Goal: Information Seeking & Learning: Check status

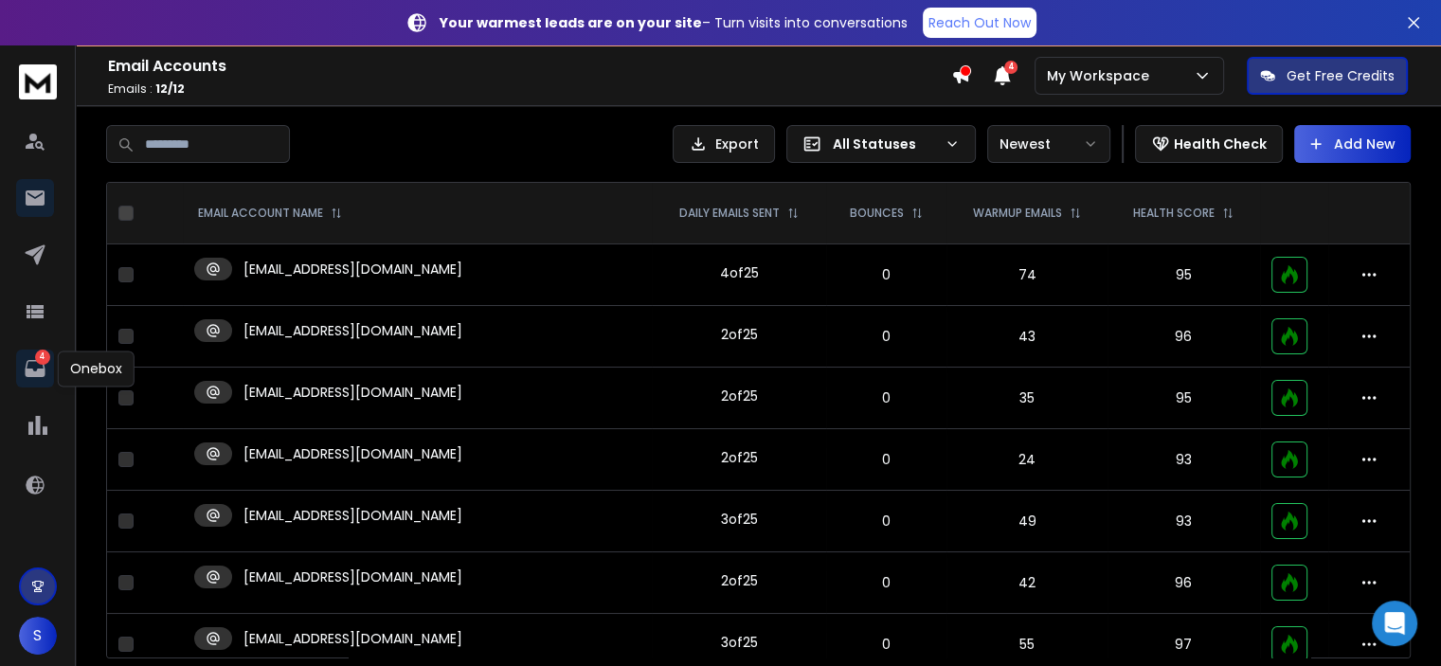
click at [33, 367] on icon at bounding box center [35, 368] width 23 height 23
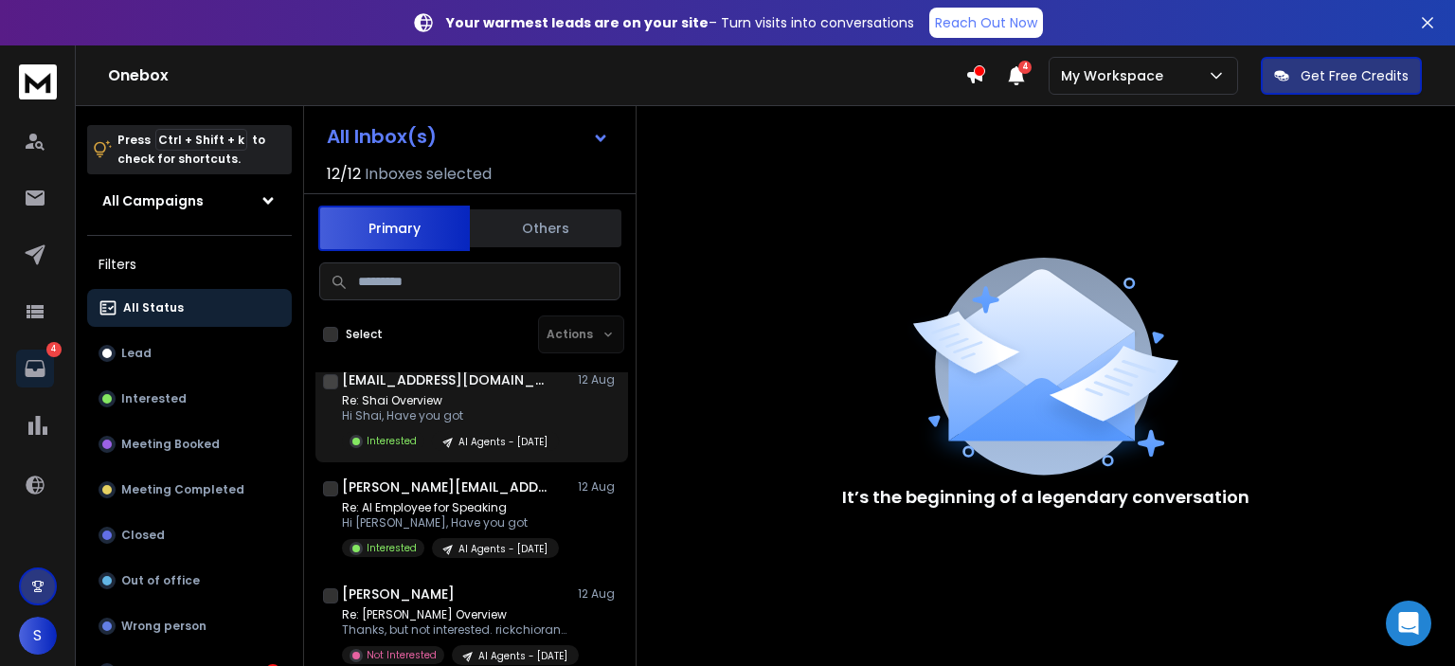
scroll to position [18, 0]
click at [404, 404] on p "Re: Shai Overview" at bounding box center [450, 399] width 217 height 15
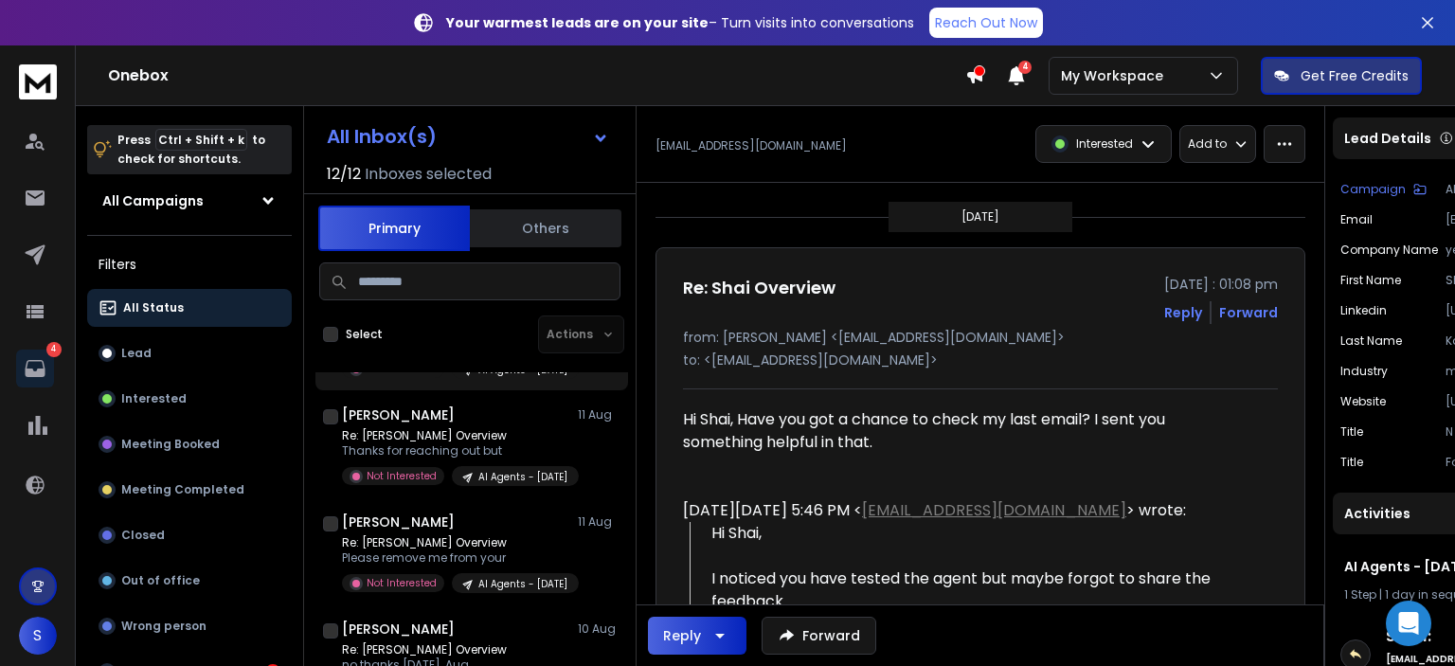
scroll to position [358, 0]
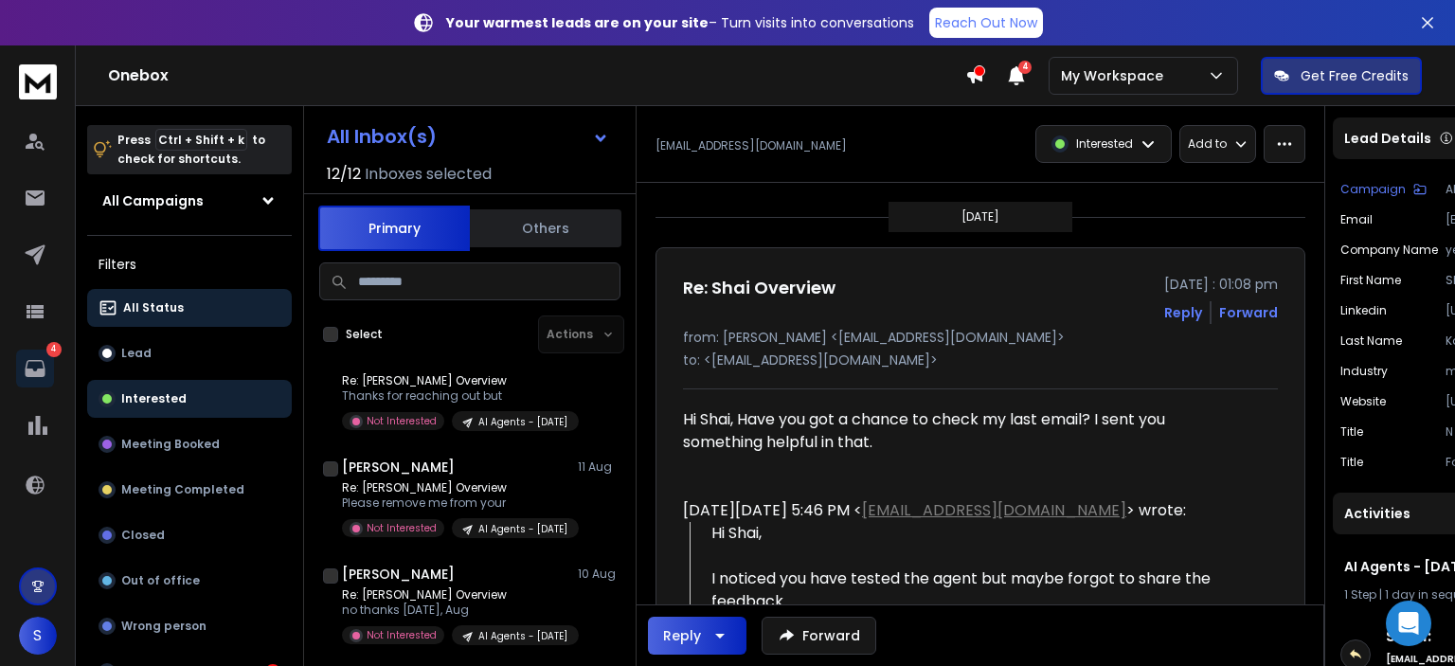
click at [175, 392] on p "Interested" at bounding box center [153, 398] width 65 height 15
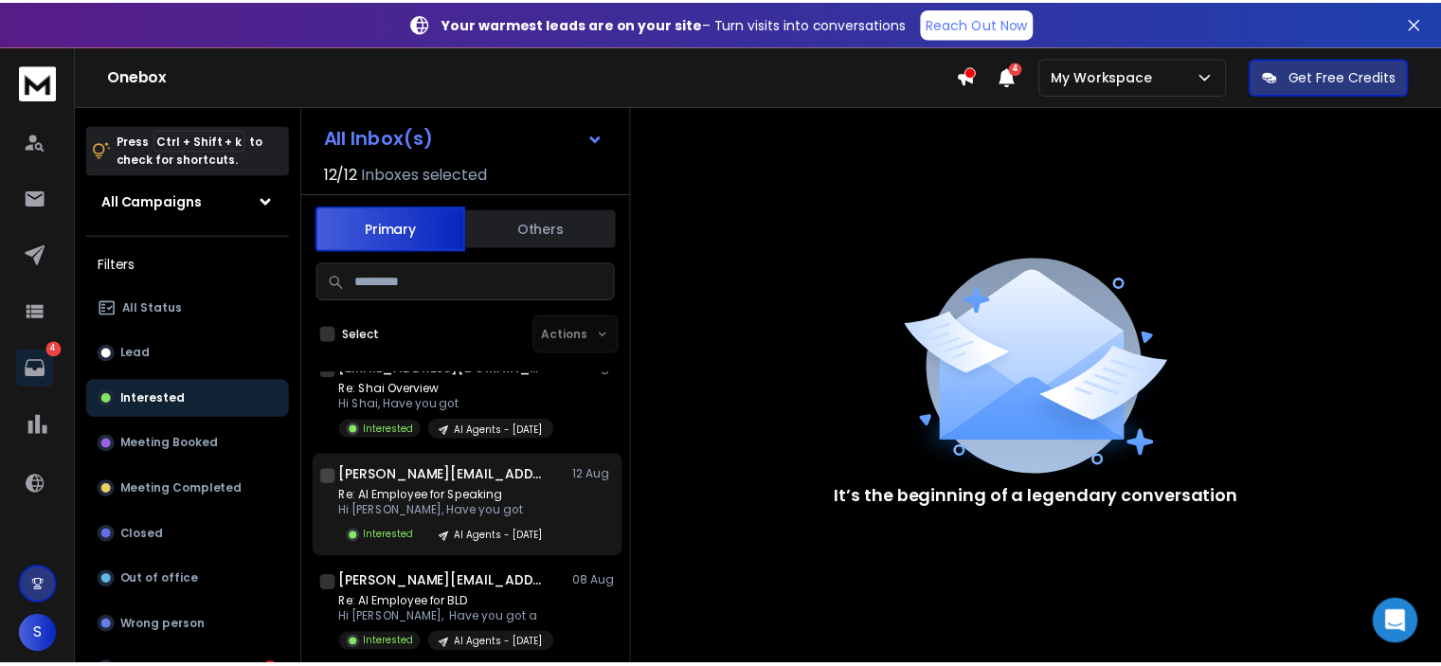
scroll to position [0, 0]
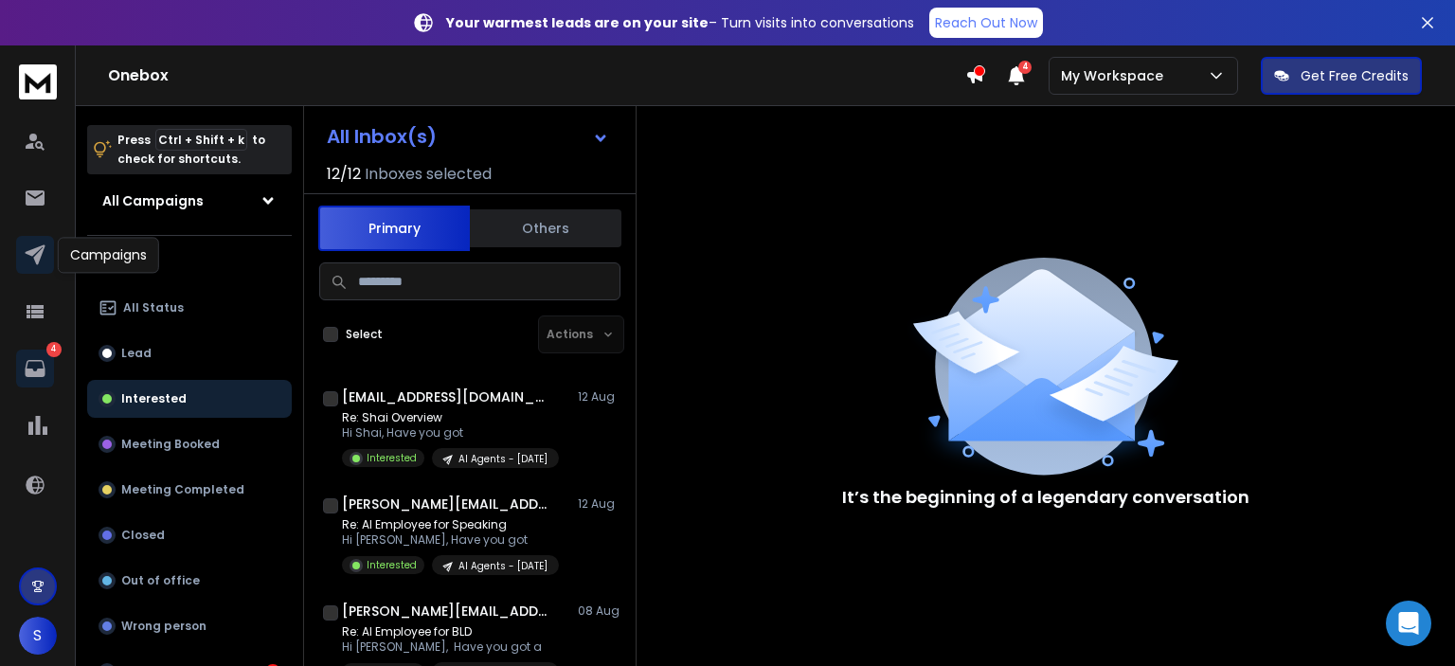
click at [34, 256] on icon at bounding box center [35, 254] width 23 height 23
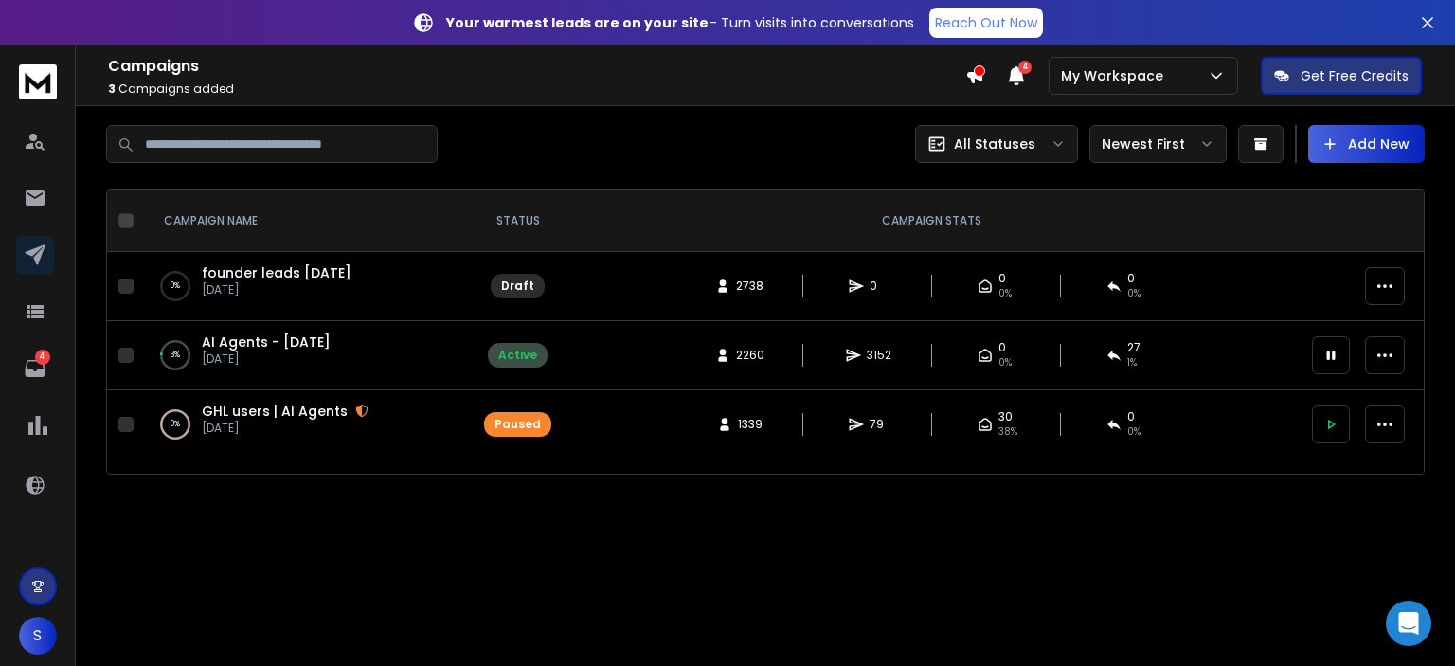
click at [287, 339] on span "AI Agents - [DATE]" at bounding box center [266, 341] width 129 height 19
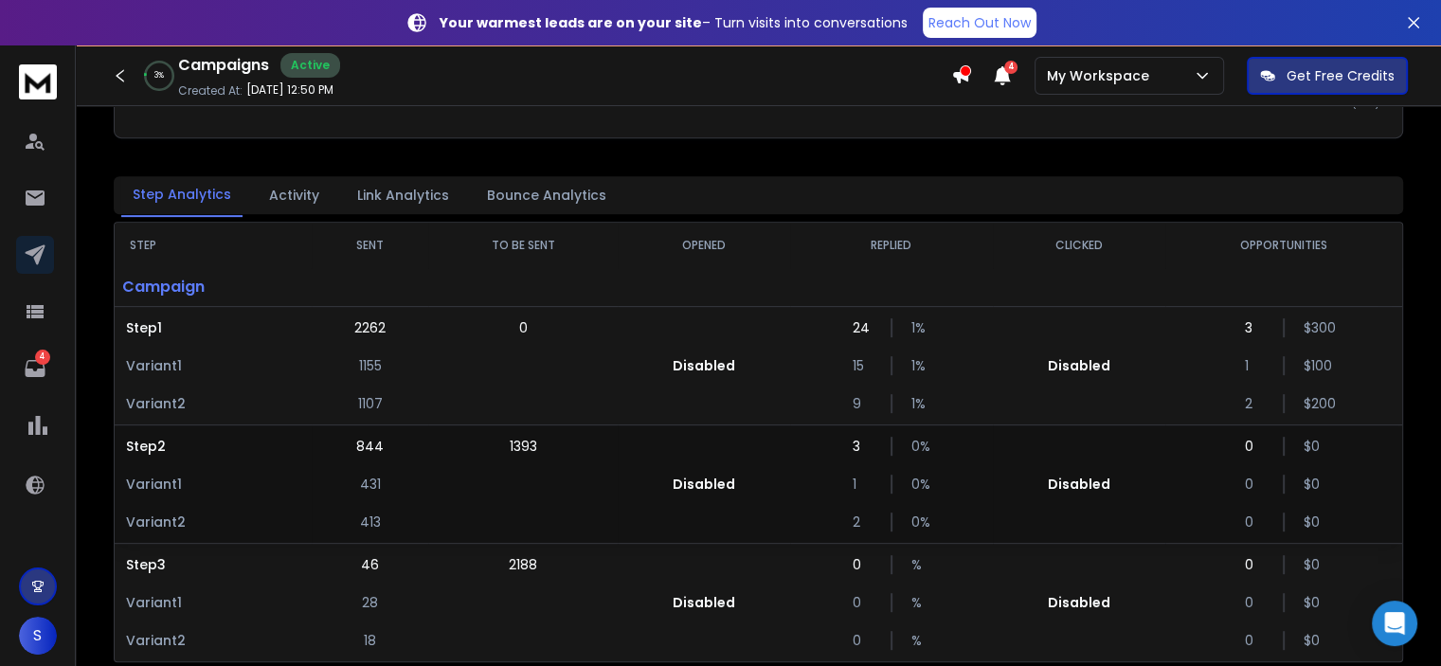
scroll to position [835, 0]
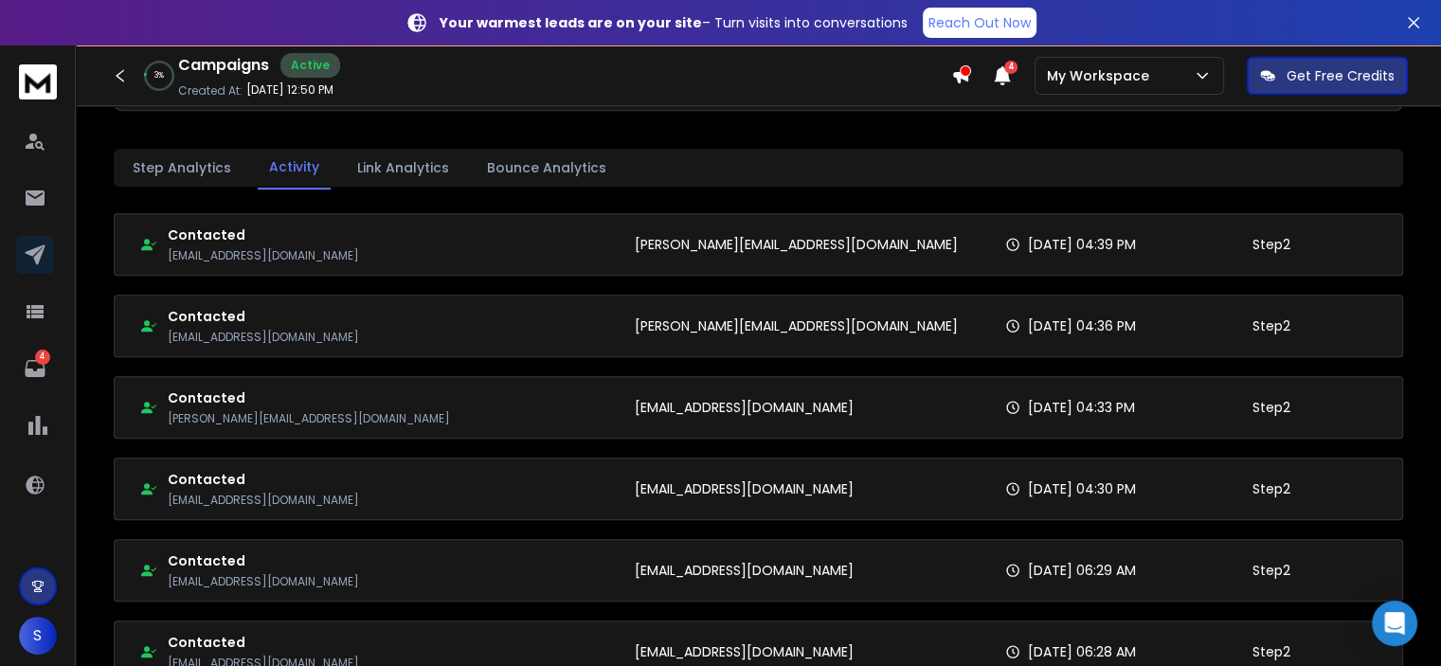
click at [285, 166] on button "Activity" at bounding box center [294, 168] width 73 height 44
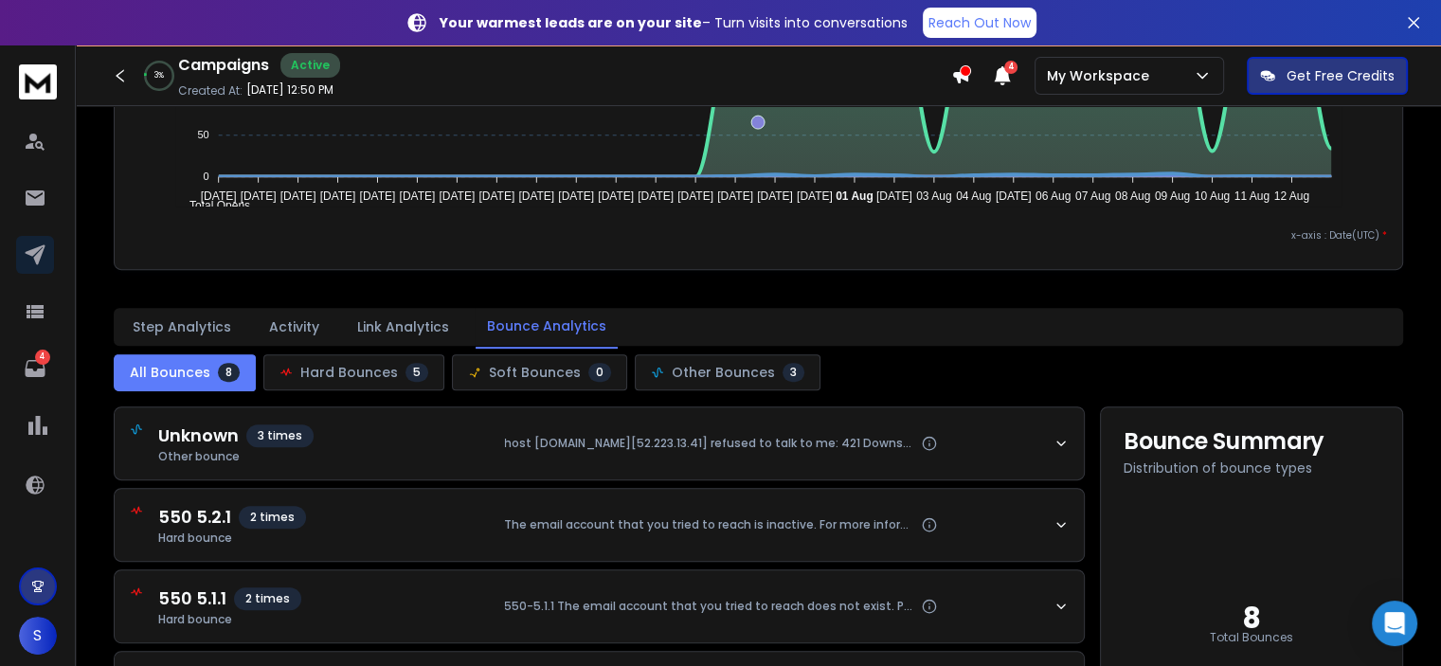
click at [489, 329] on button "Bounce Analytics" at bounding box center [546, 327] width 142 height 44
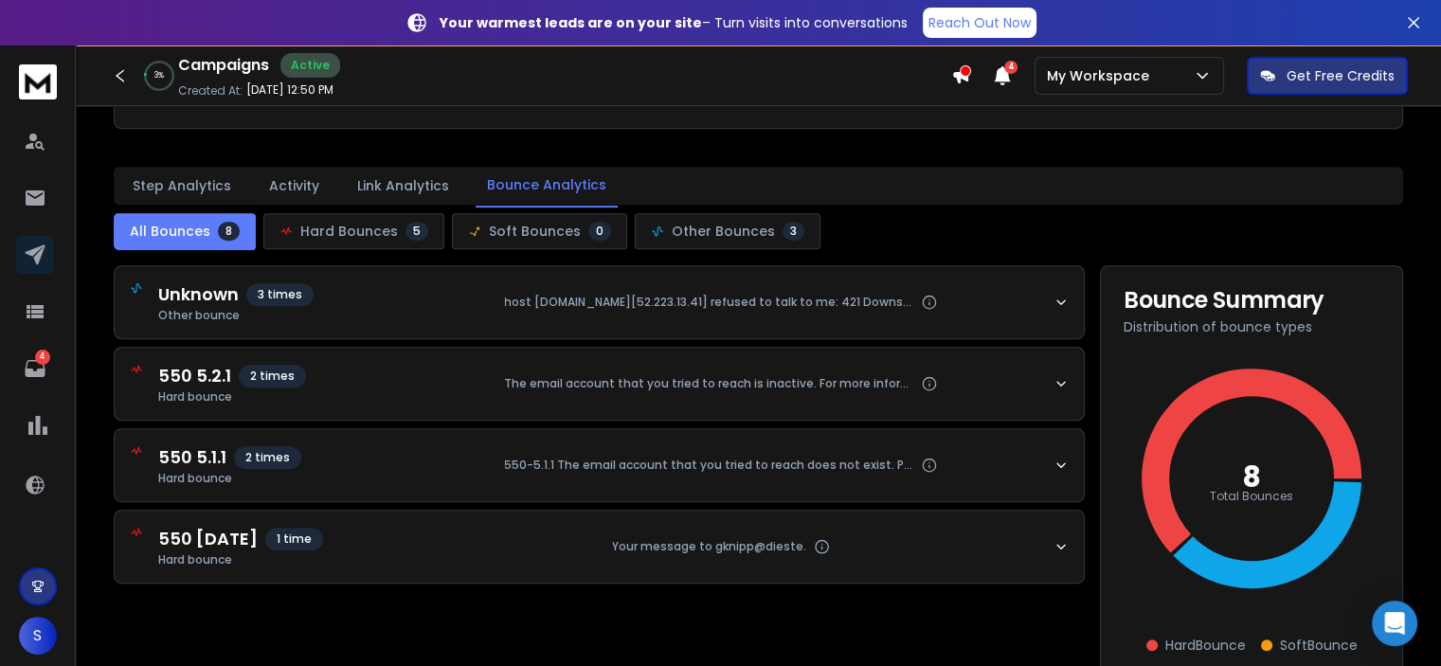
scroll to position [816, 0]
click at [194, 372] on span "550 5.2.1" at bounding box center [194, 377] width 73 height 27
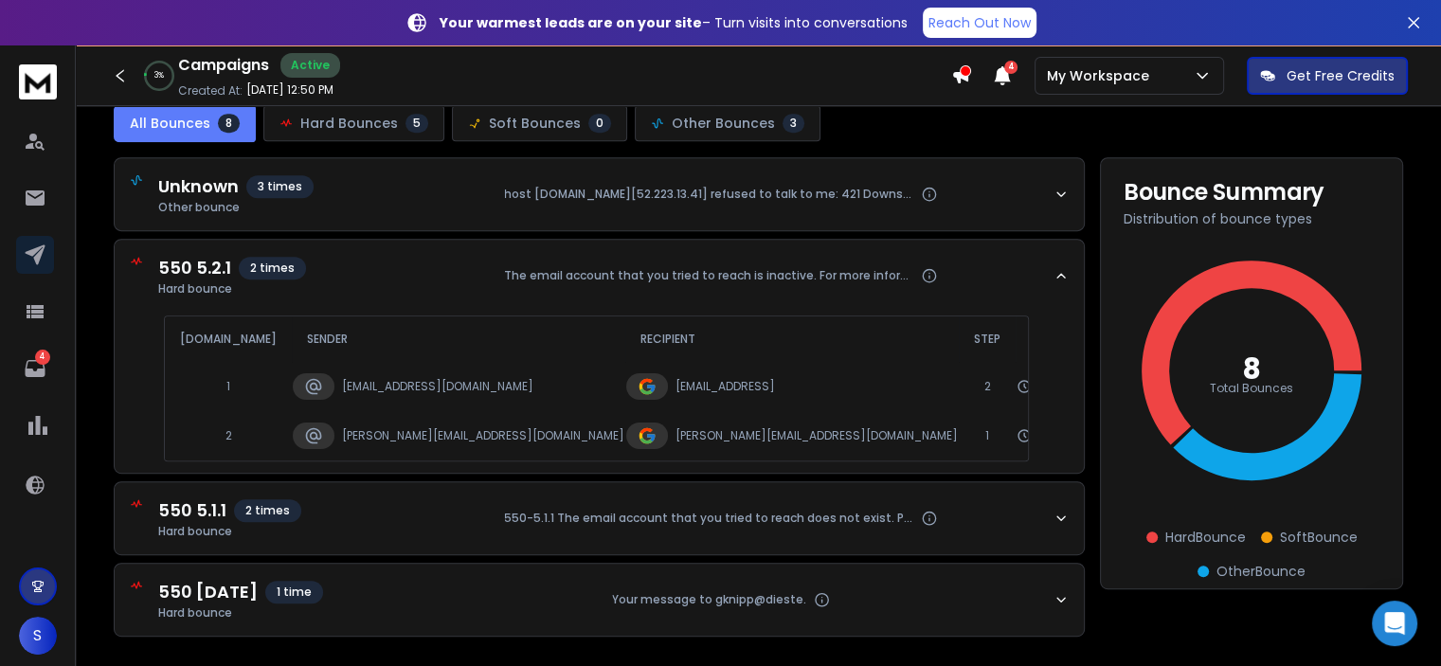
scroll to position [926, 0]
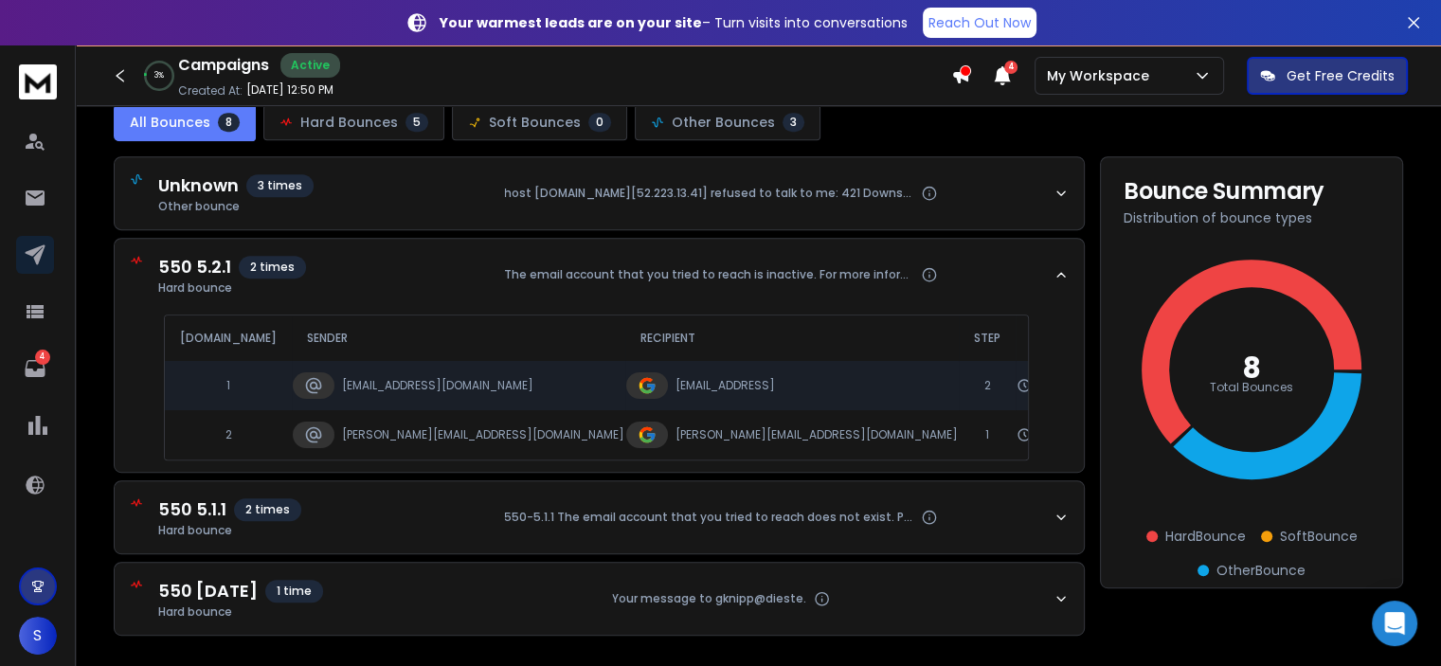
click at [1132, 391] on button "View Email" at bounding box center [1179, 385] width 95 height 34
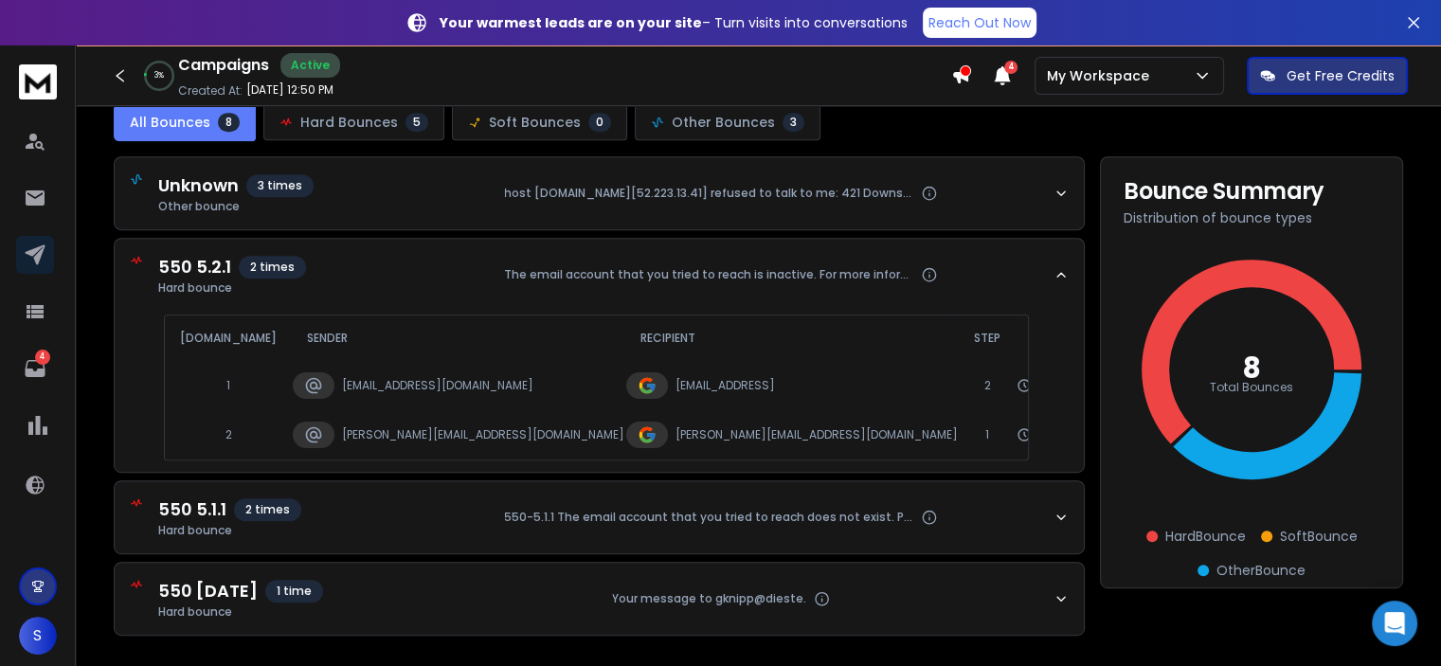
click at [213, 501] on span "550 5.1.1" at bounding box center [192, 509] width 68 height 27
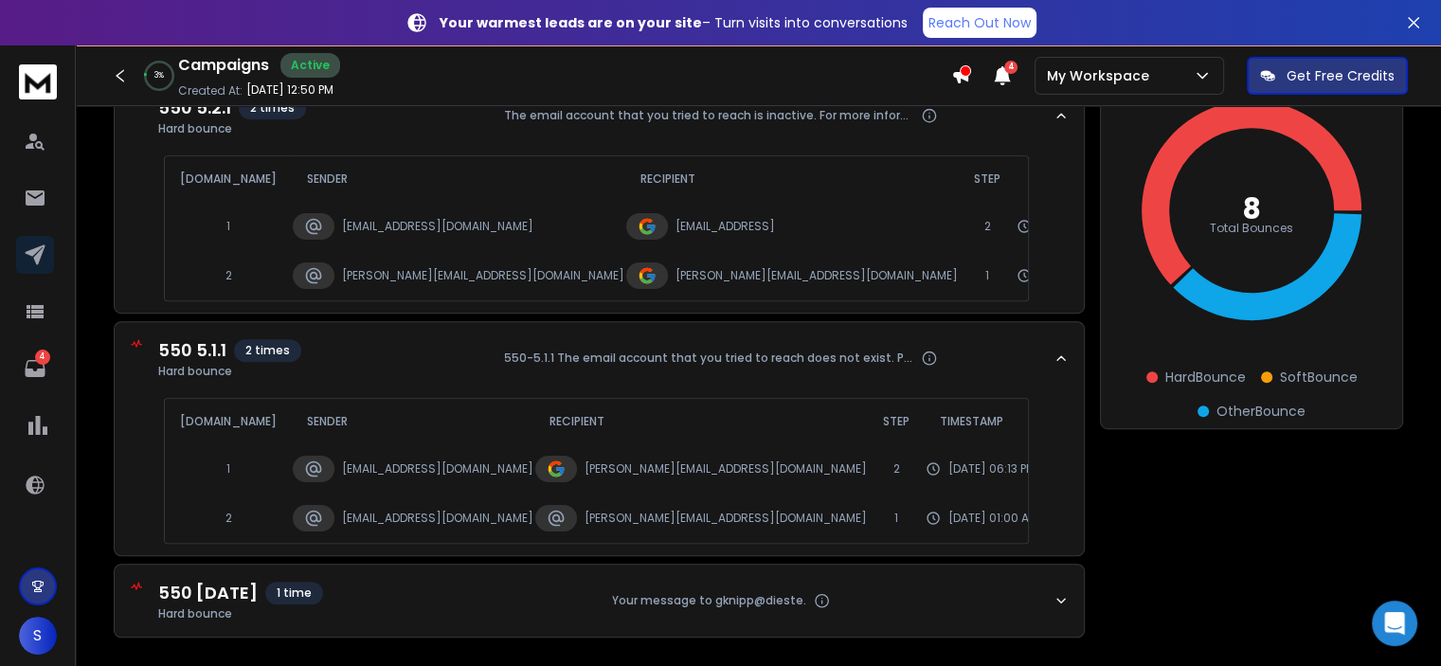
scroll to position [1087, 0]
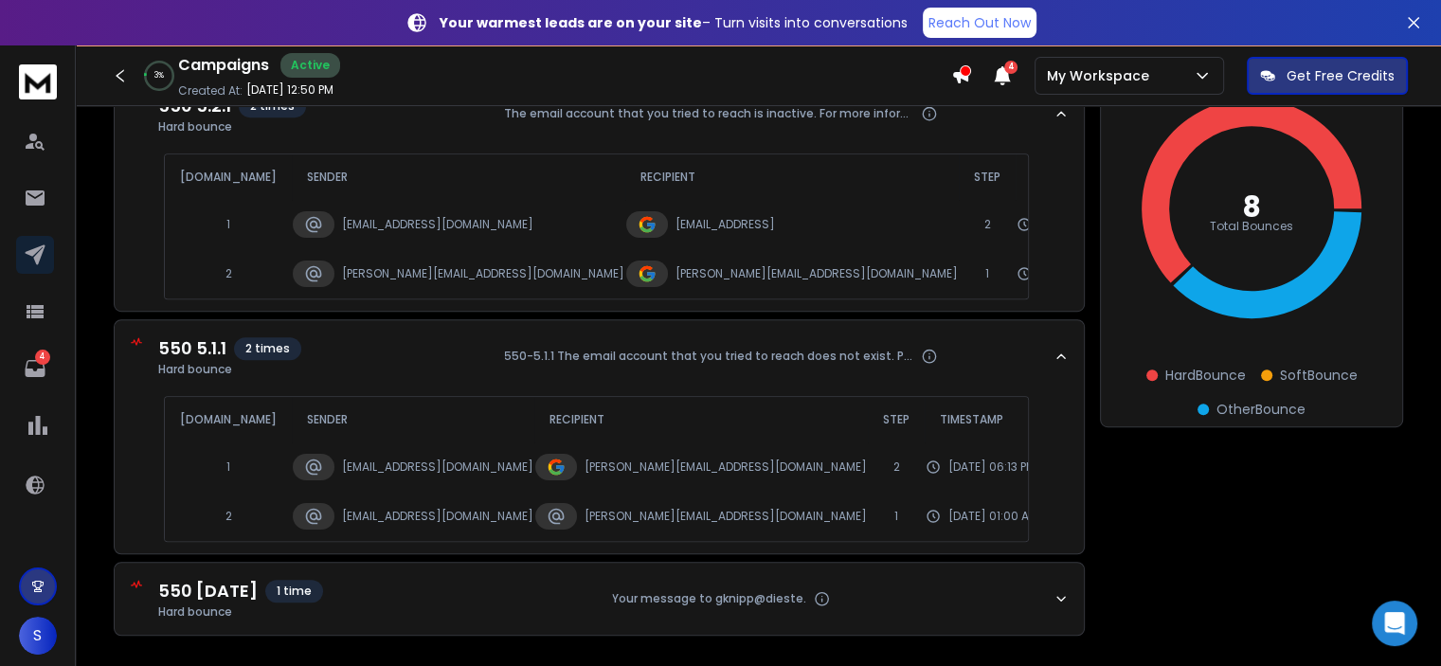
click at [217, 579] on span "550 [DATE]" at bounding box center [207, 591] width 99 height 27
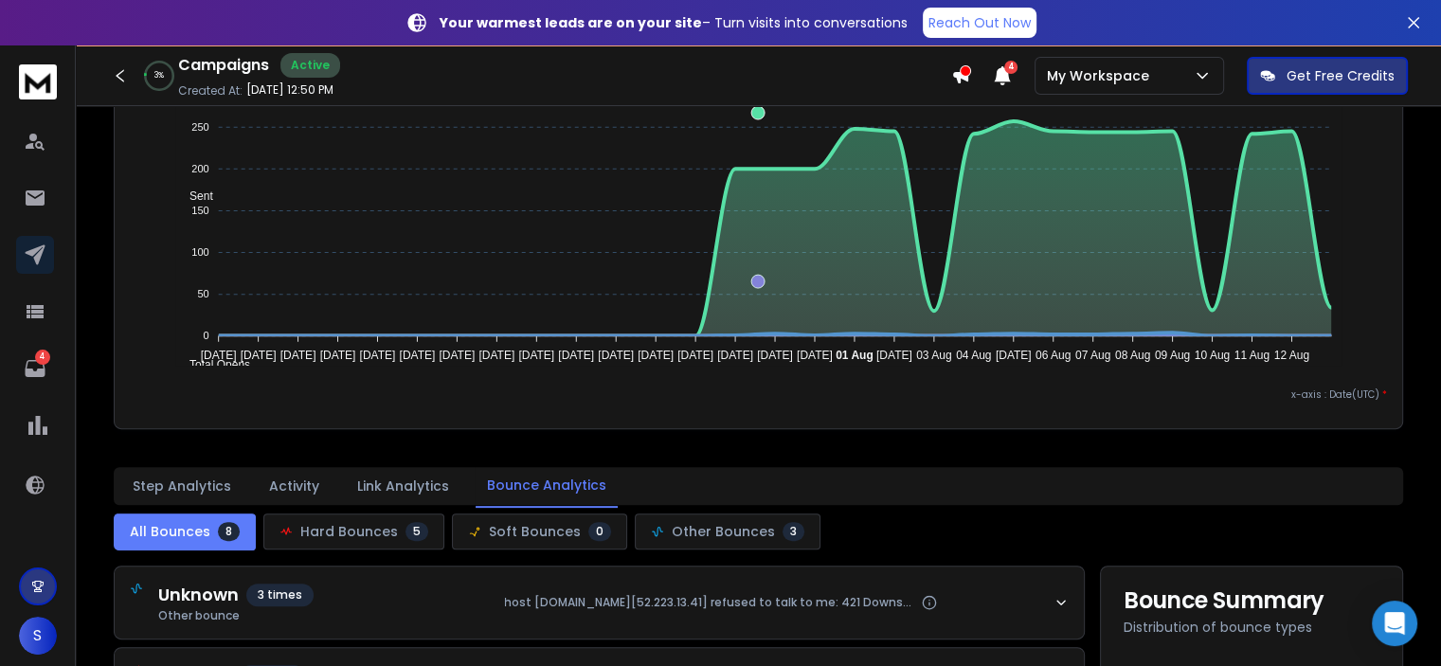
scroll to position [516, 0]
click at [358, 526] on span "Hard Bounces" at bounding box center [349, 532] width 98 height 19
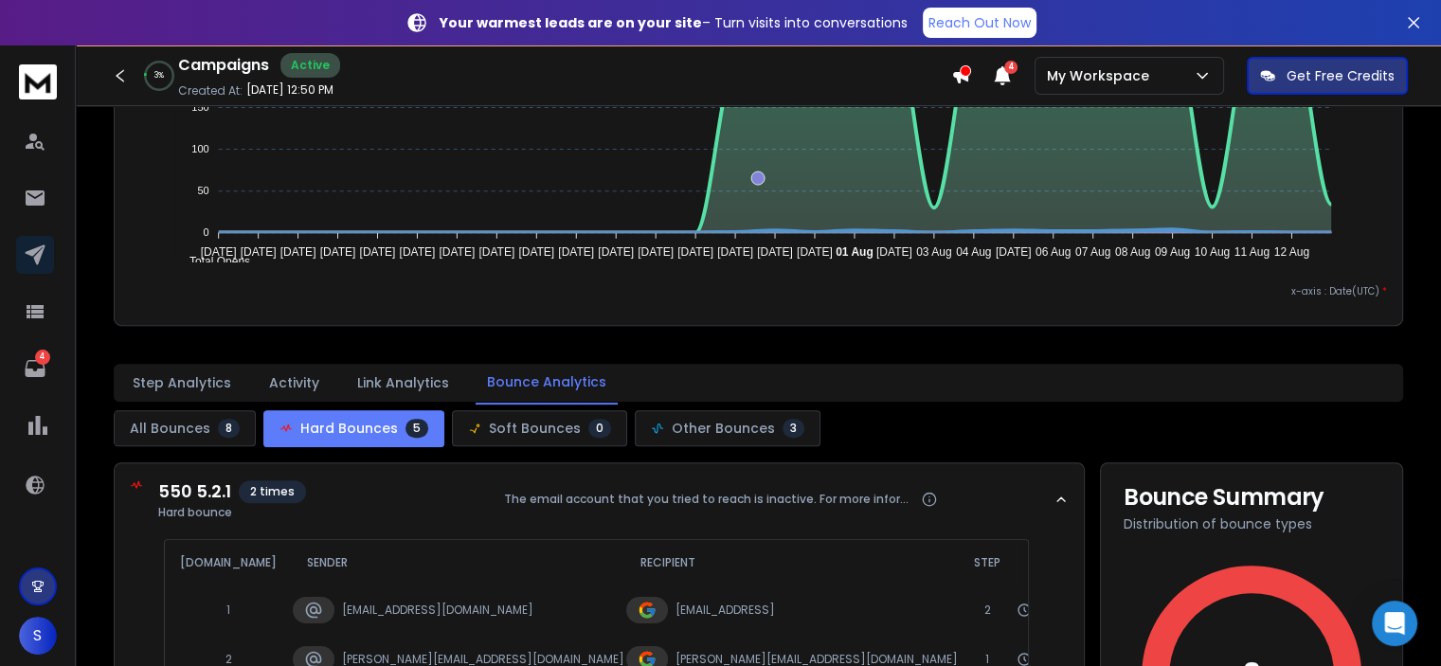
scroll to position [623, 0]
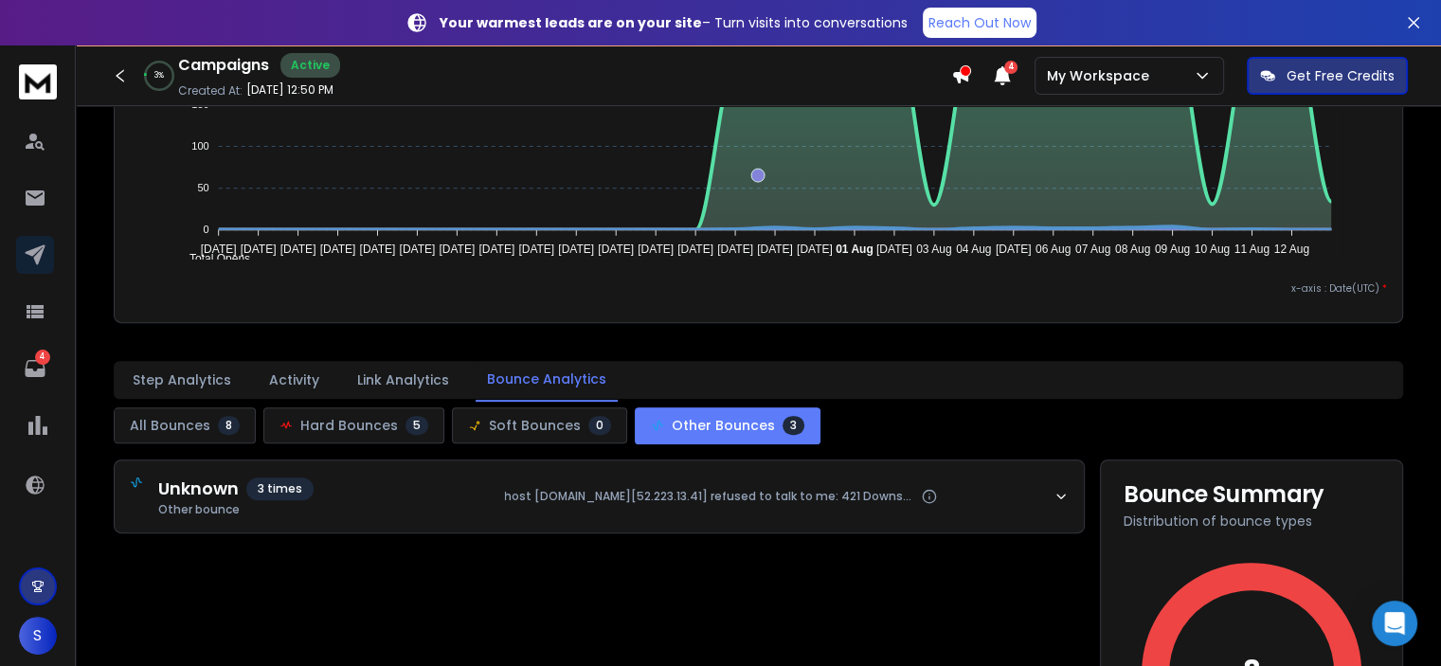
click at [672, 429] on span "Other Bounces" at bounding box center [723, 425] width 103 height 19
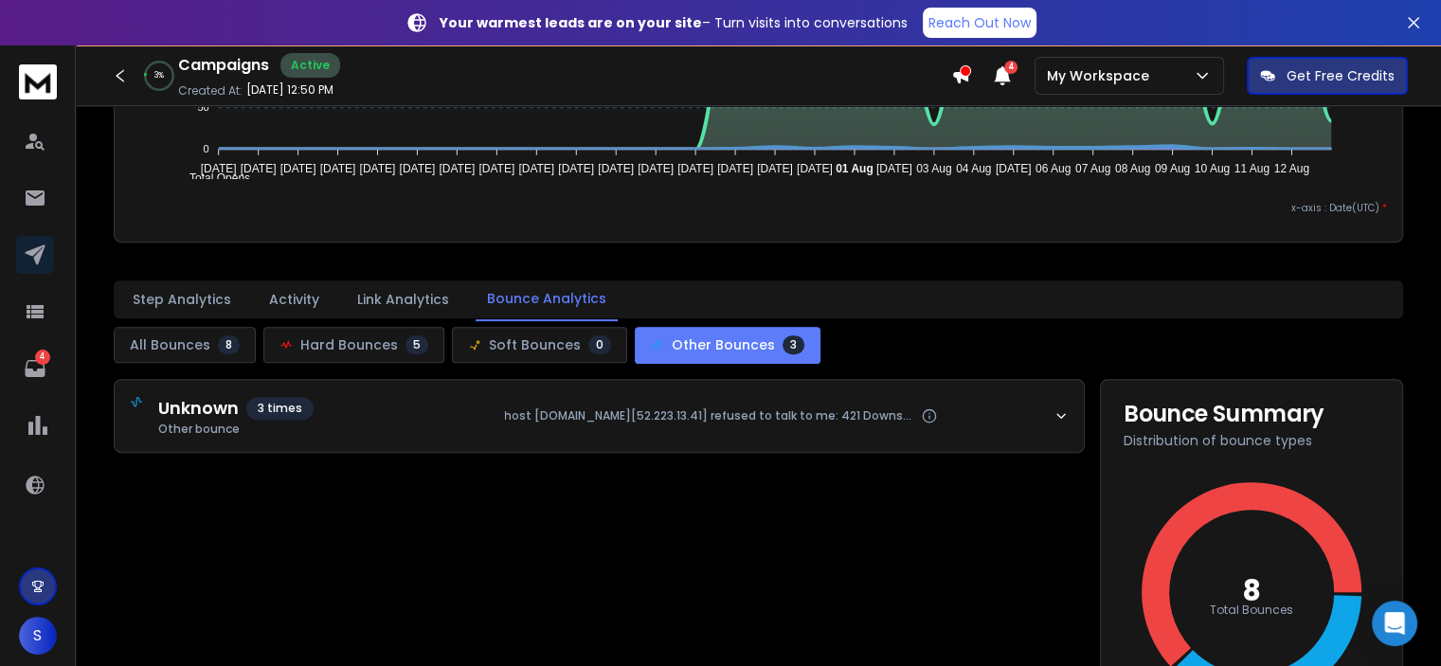
scroll to position [703, 0]
click at [229, 415] on span "Unknown" at bounding box center [198, 409] width 81 height 27
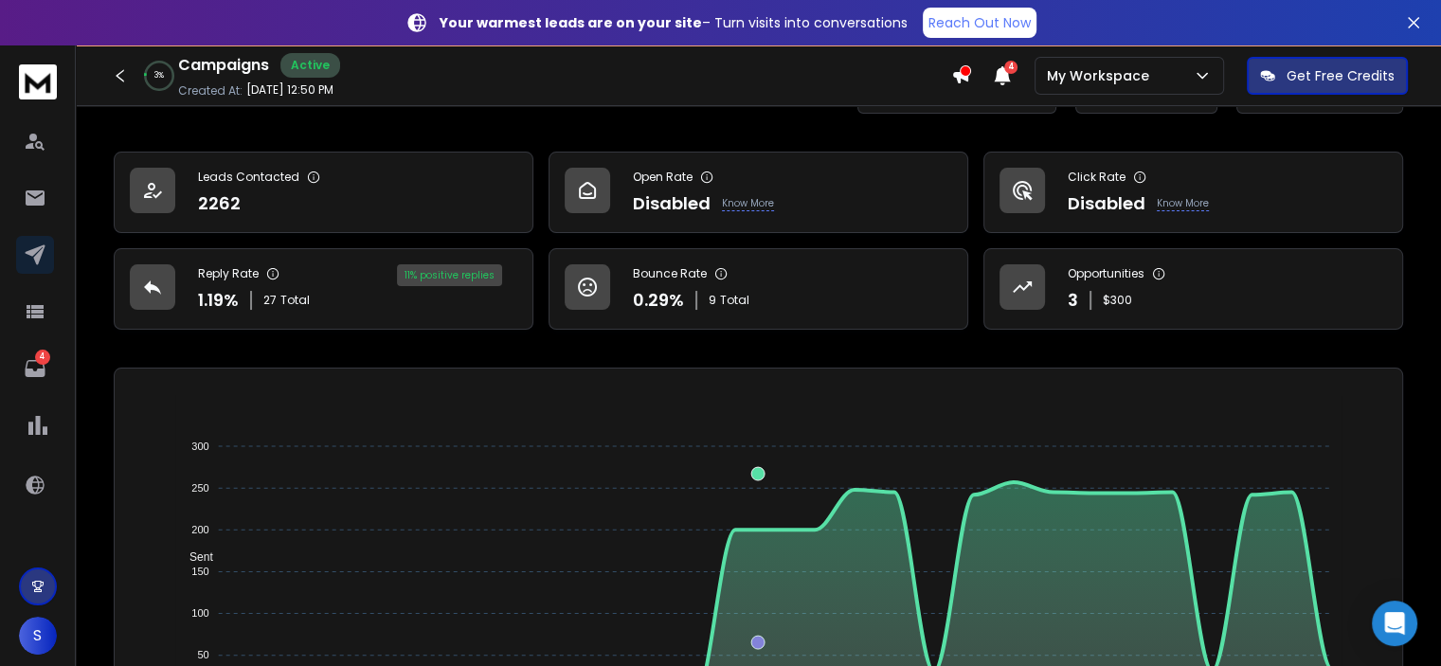
scroll to position [0, 0]
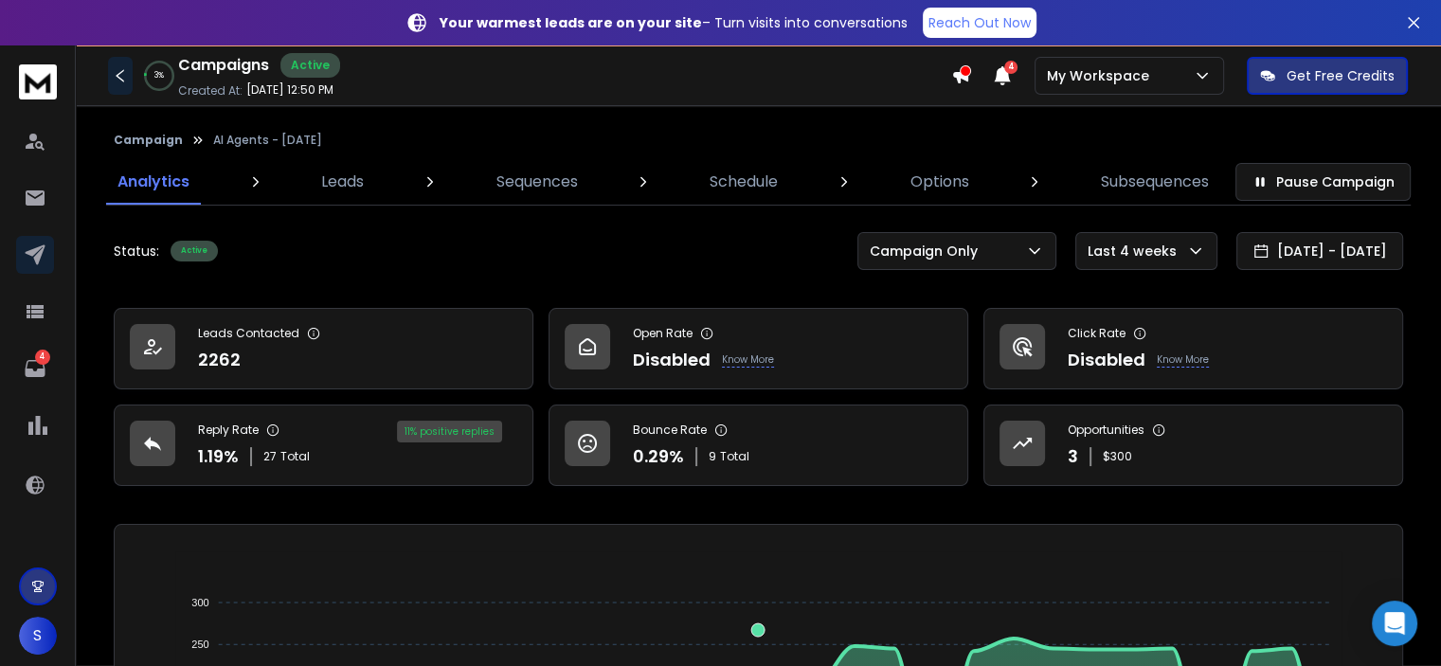
click at [121, 72] on icon at bounding box center [120, 75] width 8 height 12
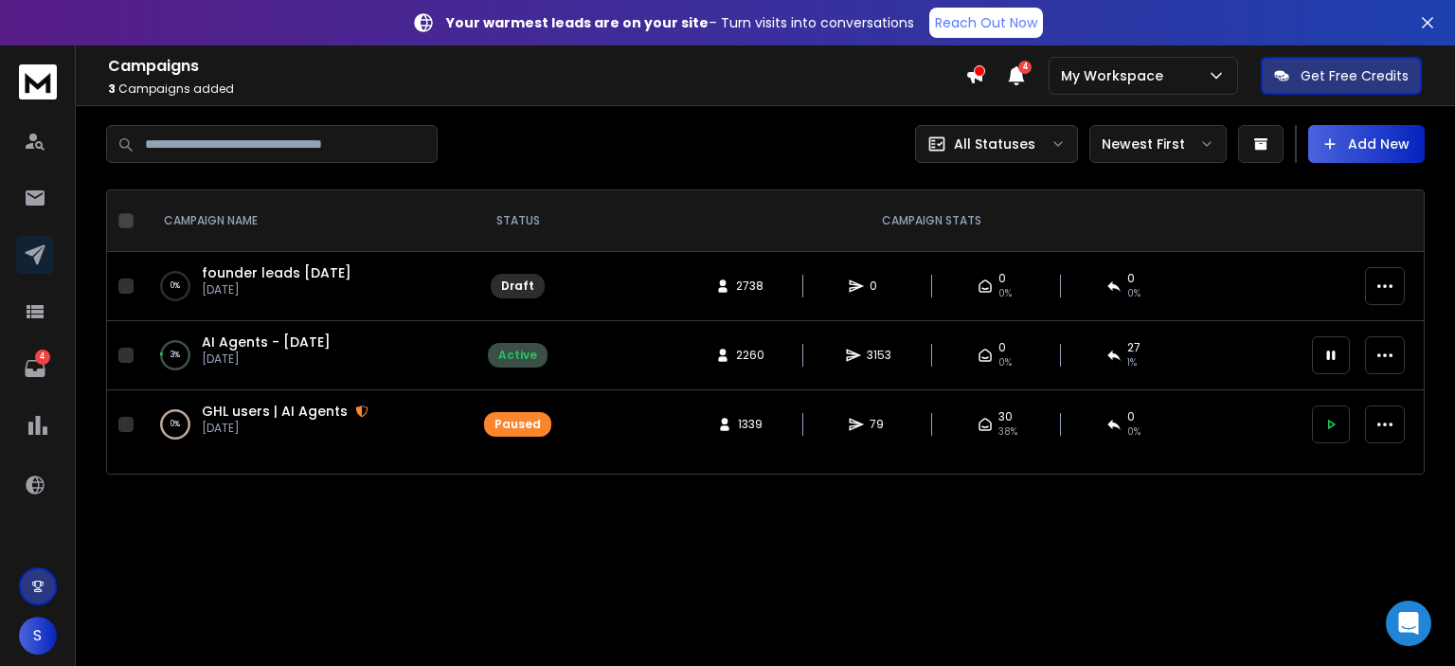
click at [231, 335] on span "AI Agents - [DATE]" at bounding box center [266, 341] width 129 height 19
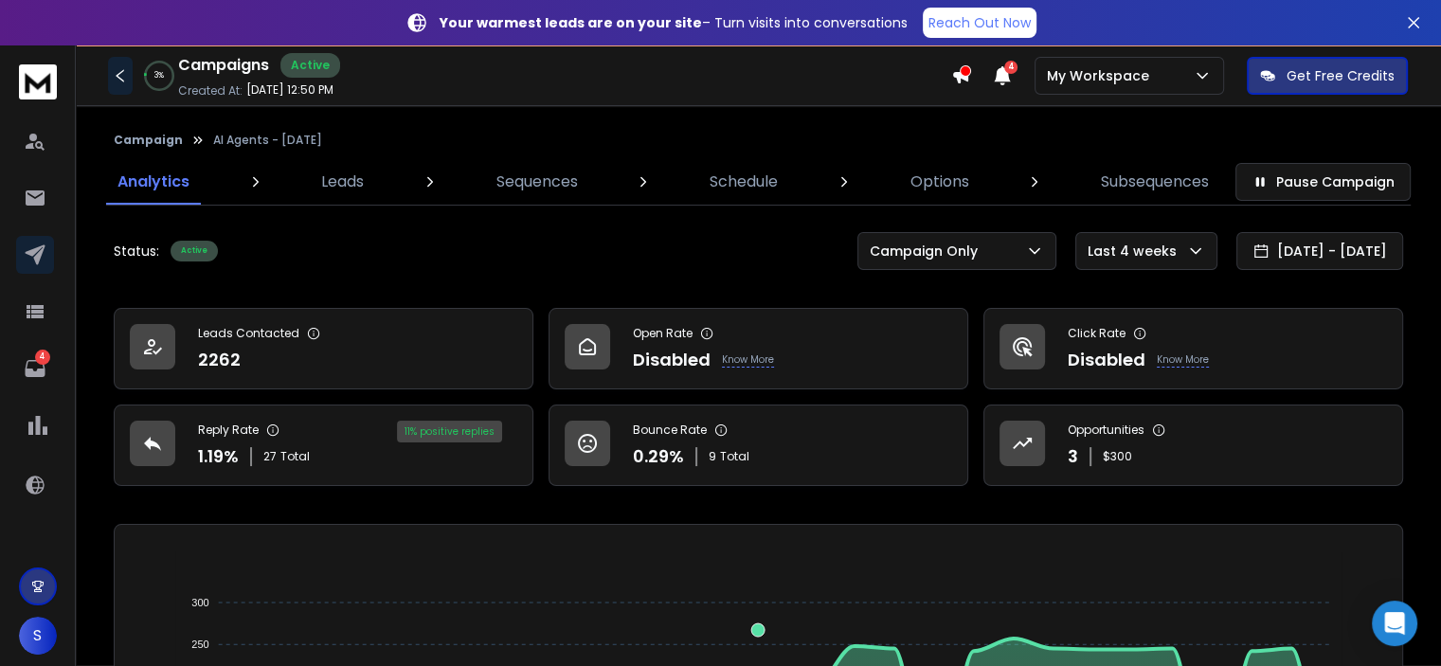
click at [119, 78] on icon at bounding box center [120, 75] width 8 height 12
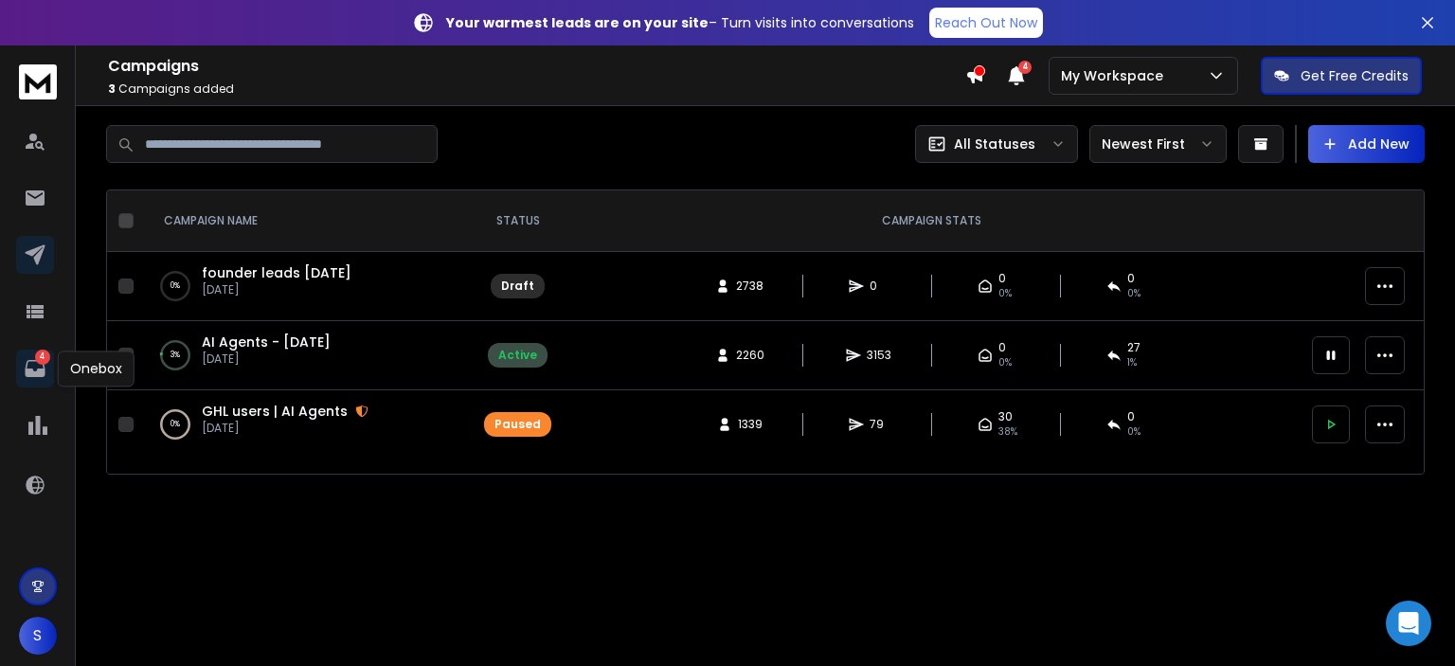
click at [30, 370] on icon at bounding box center [35, 368] width 20 height 17
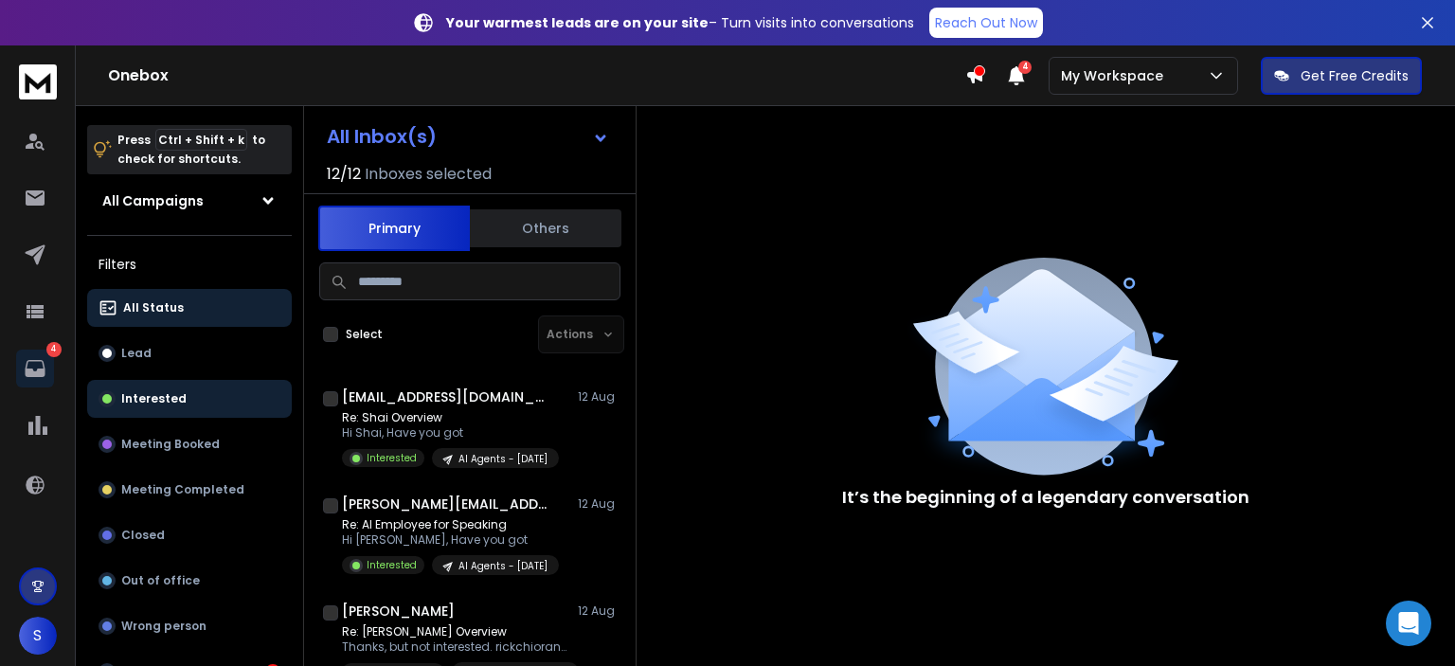
click at [154, 396] on p "Interested" at bounding box center [153, 398] width 65 height 15
